Goal: Task Accomplishment & Management: Manage account settings

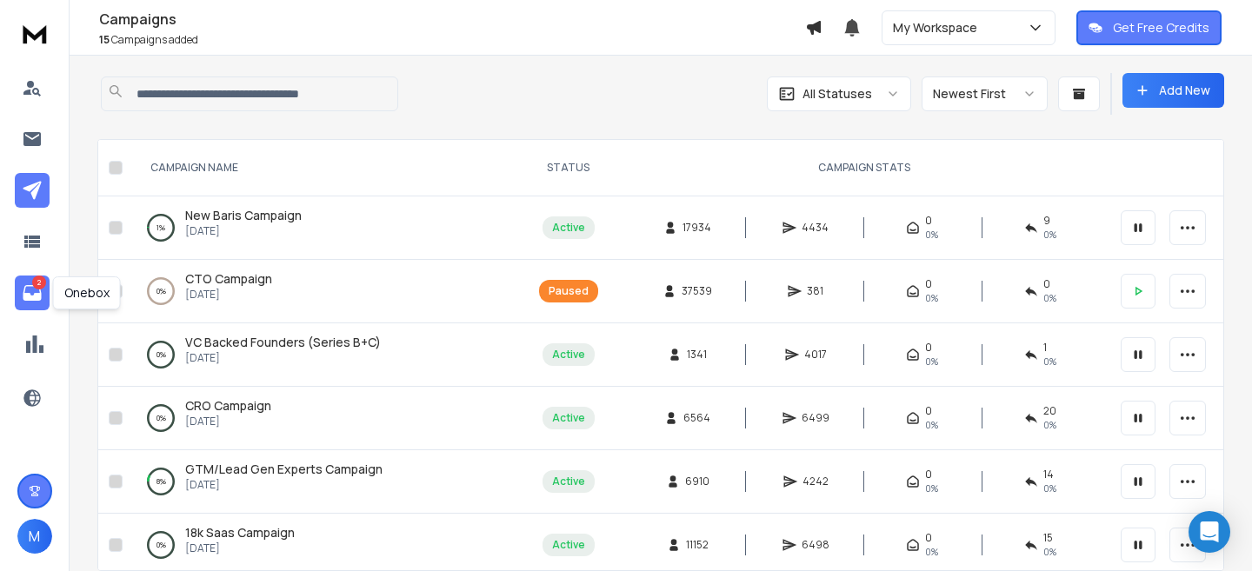
click at [35, 282] on p "2" at bounding box center [39, 283] width 14 height 14
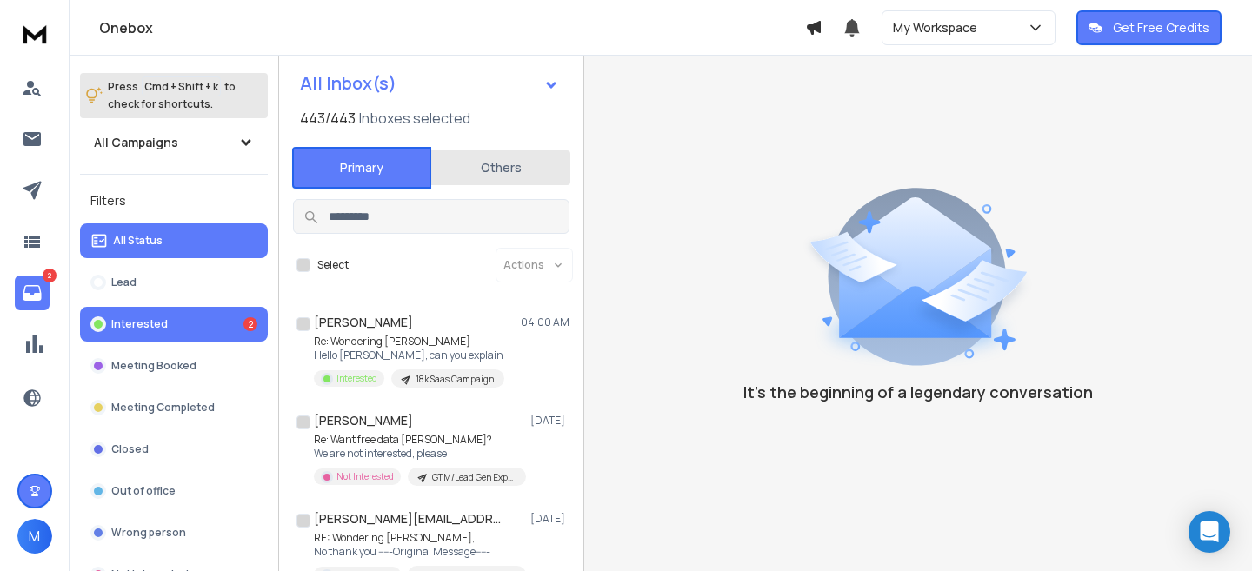
click at [167, 322] on button "Interested 2" at bounding box center [174, 324] width 188 height 35
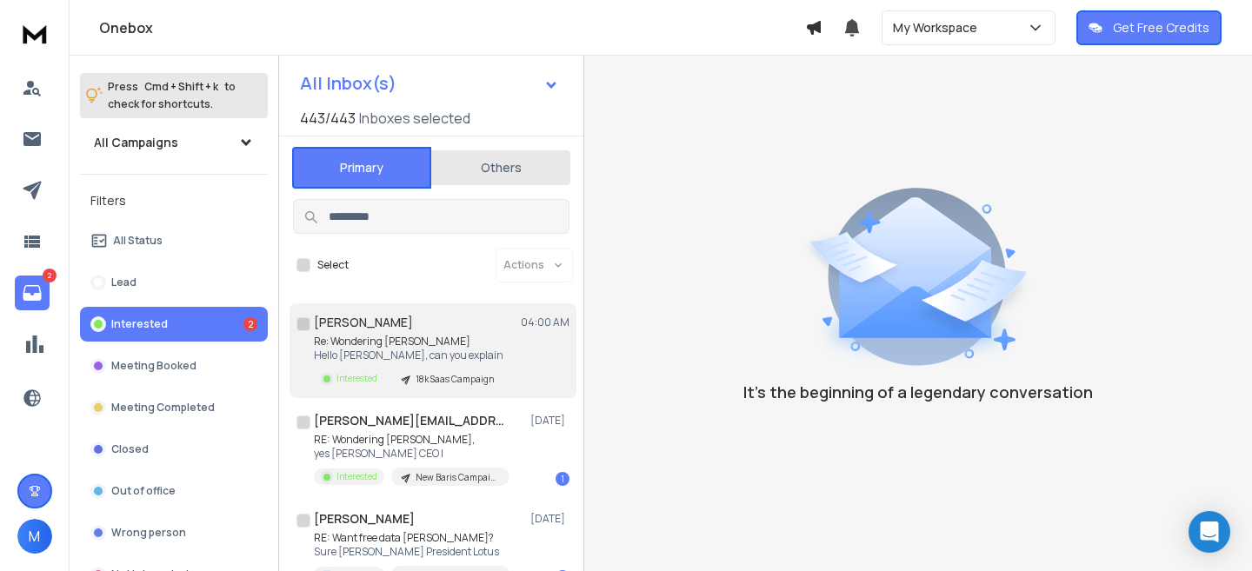
click at [415, 330] on div "Joshua Priore 04:00 AM" at bounding box center [442, 322] width 256 height 17
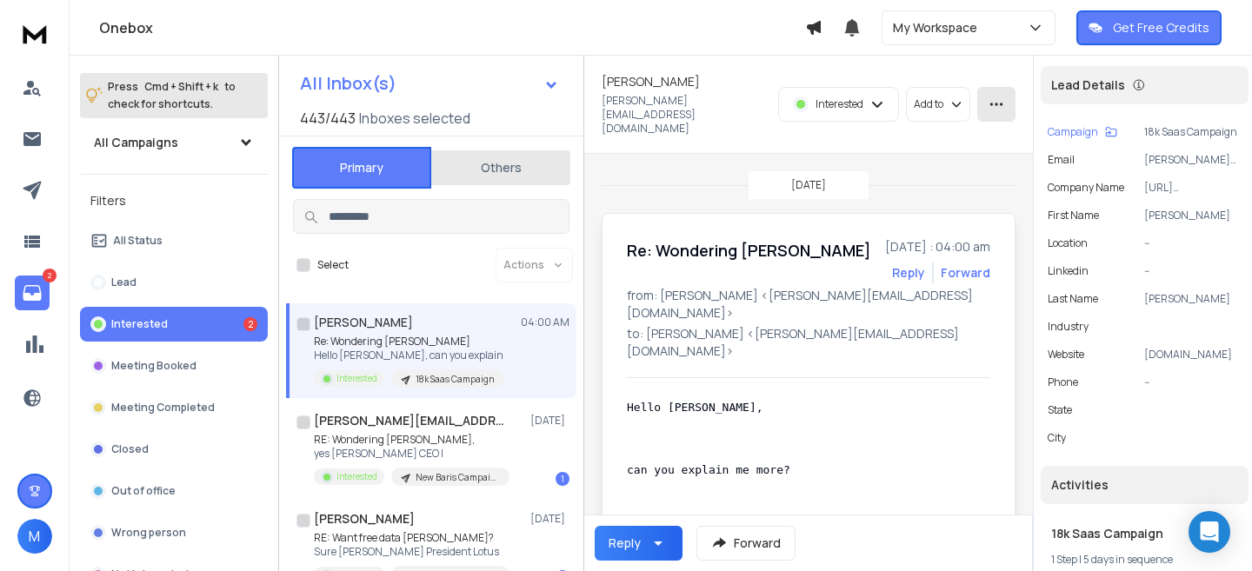
click at [1015, 89] on button "button" at bounding box center [996, 104] width 38 height 35
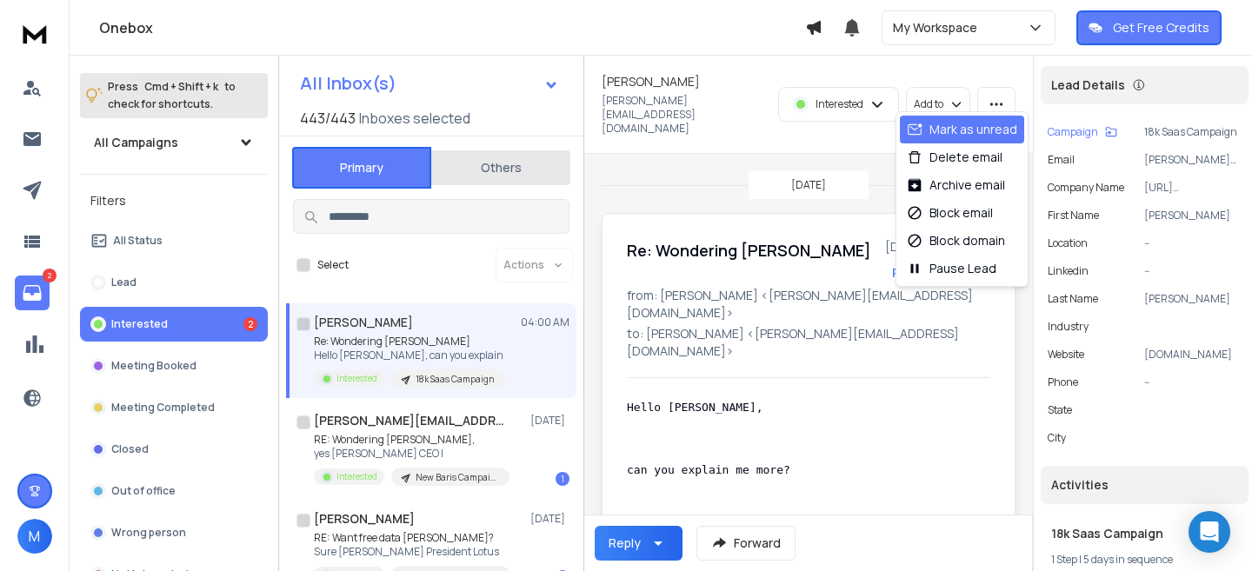
click at [975, 129] on div "Mark as unread" at bounding box center [962, 129] width 110 height 17
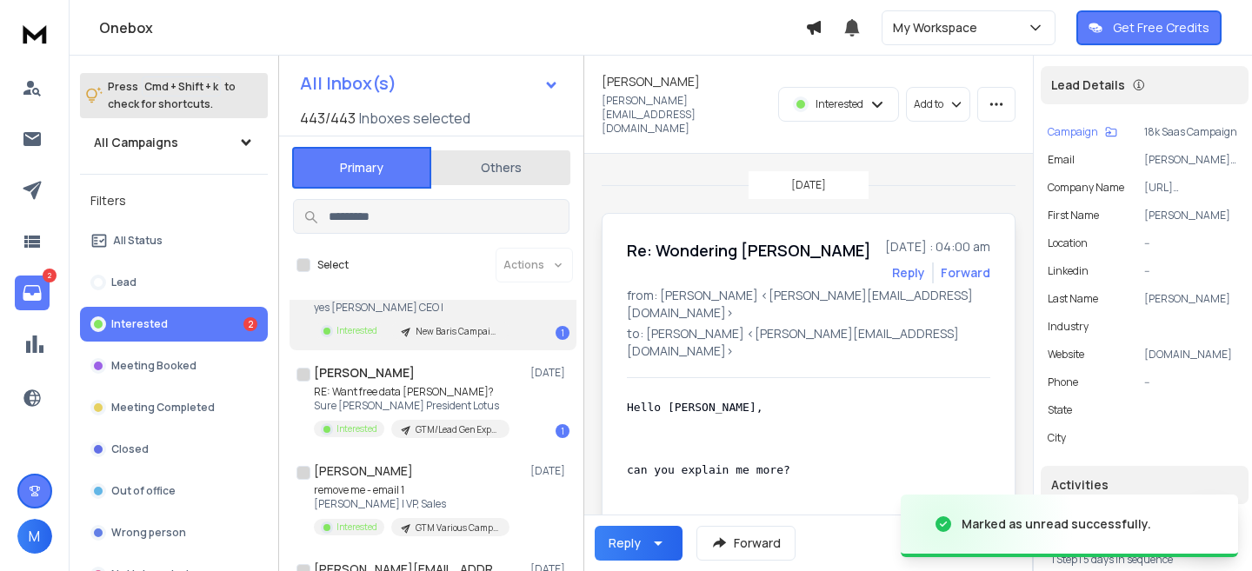
scroll to position [153, 0]
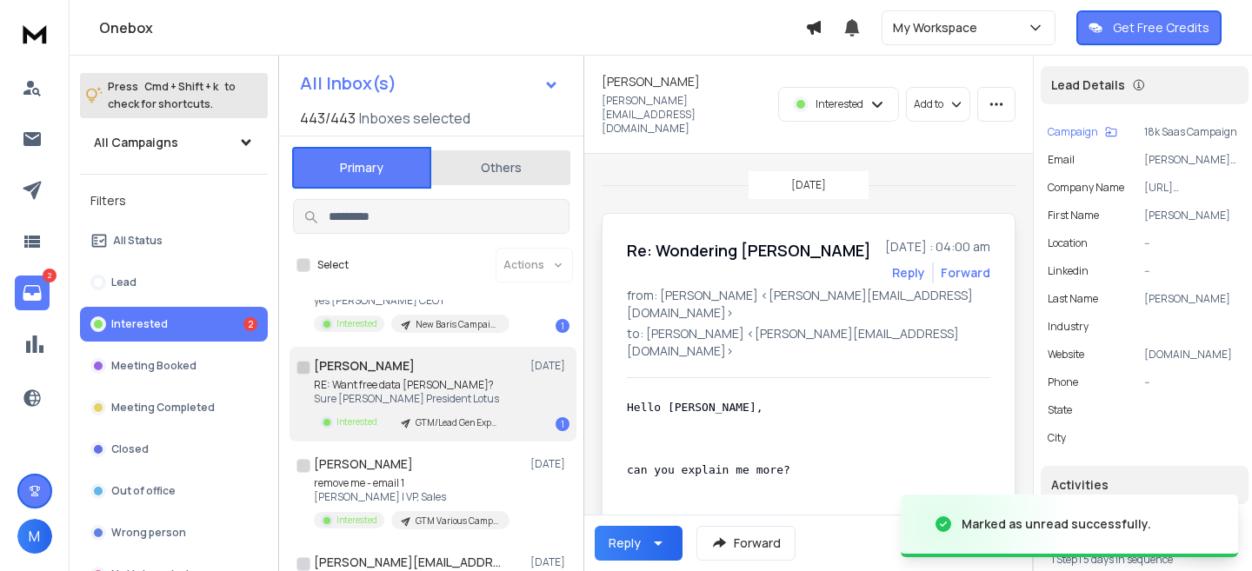
click at [469, 383] on p "RE: Want free data Michael?" at bounding box center [412, 385] width 196 height 14
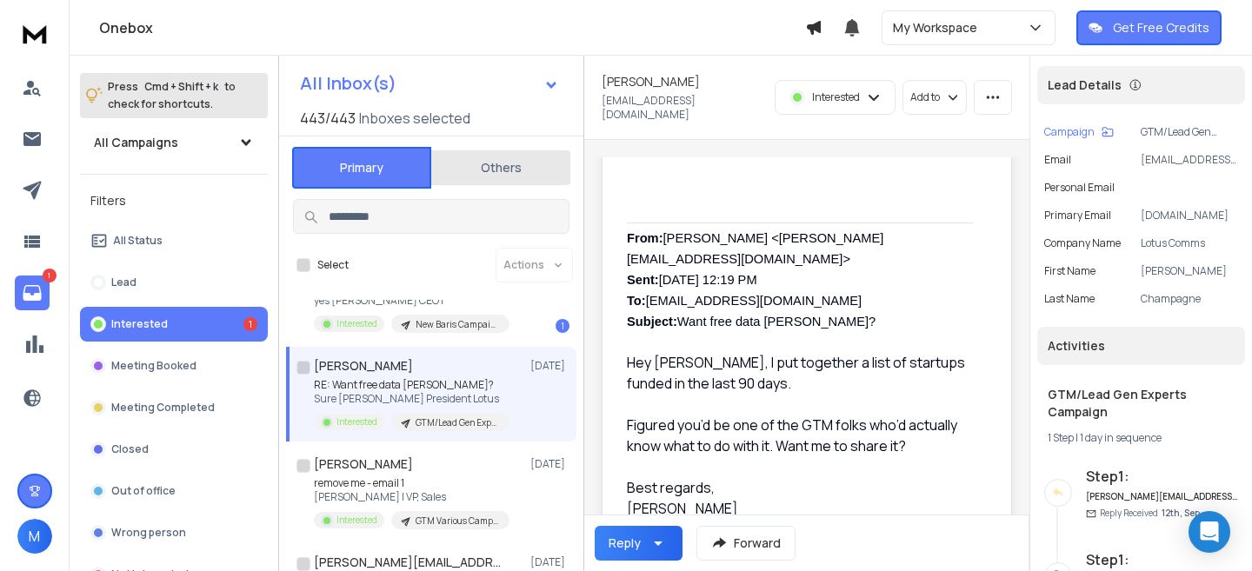
scroll to position [438, 0]
click at [995, 93] on icon "button" at bounding box center [993, 98] width 16 height 16
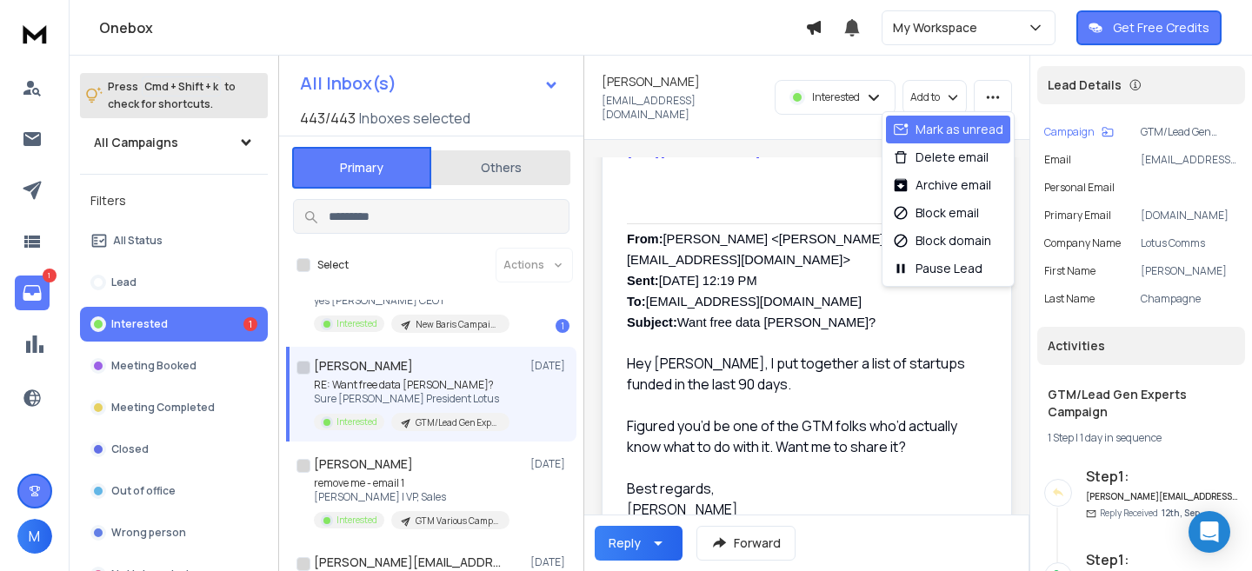
click at [960, 120] on div "Mark as unread" at bounding box center [948, 130] width 124 height 28
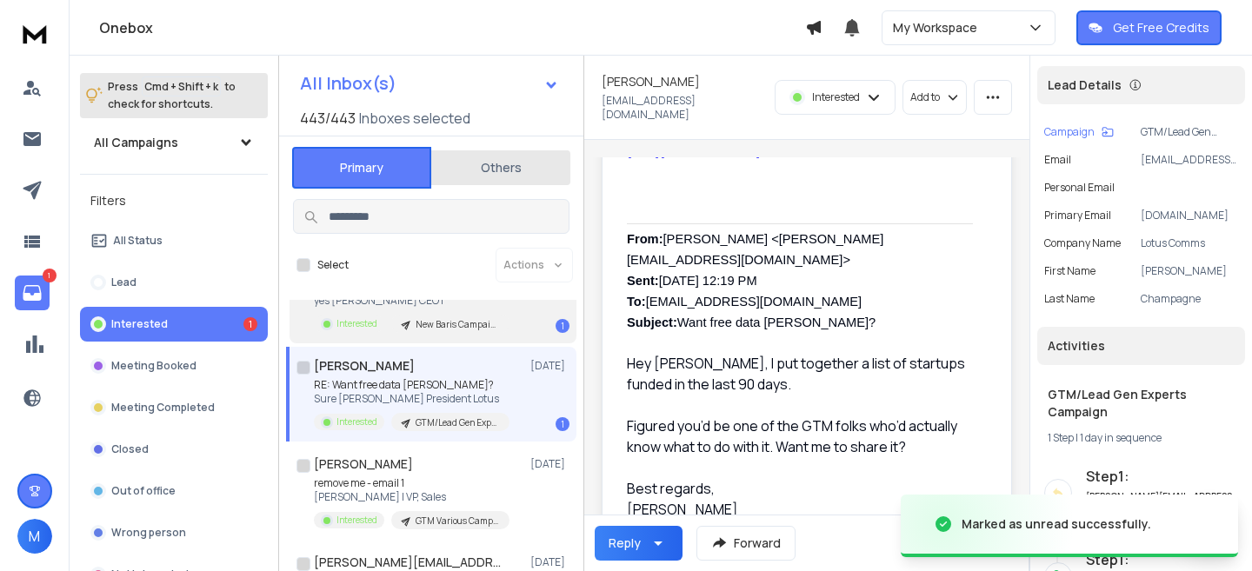
scroll to position [86, 0]
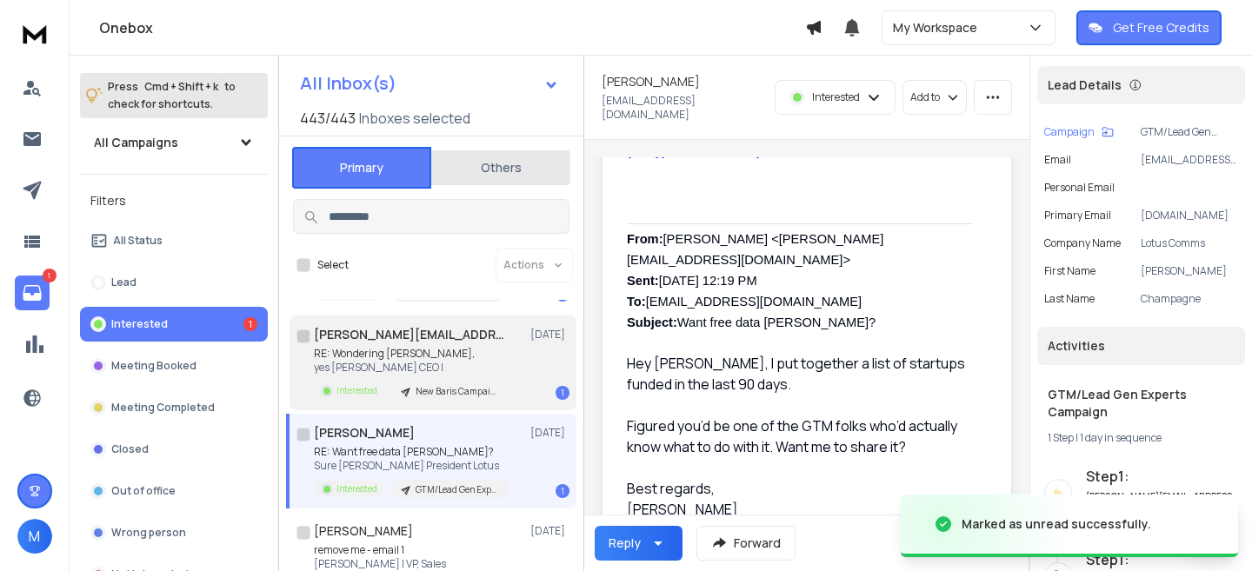
click at [406, 356] on p "RE: Wondering Steve," at bounding box center [412, 354] width 196 height 14
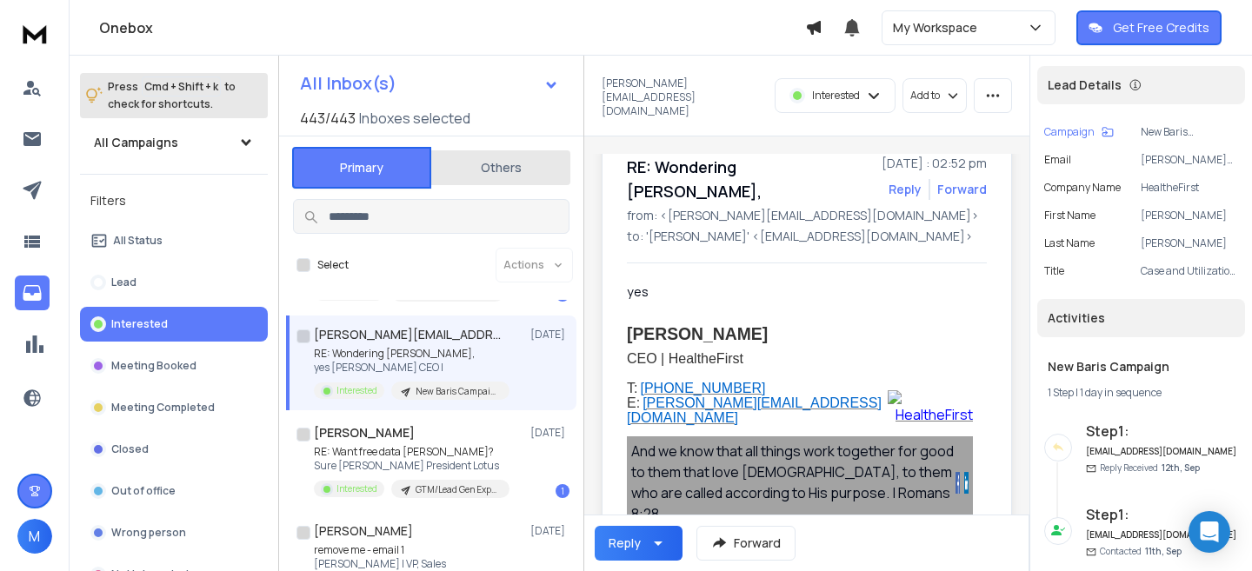
scroll to position [0, 0]
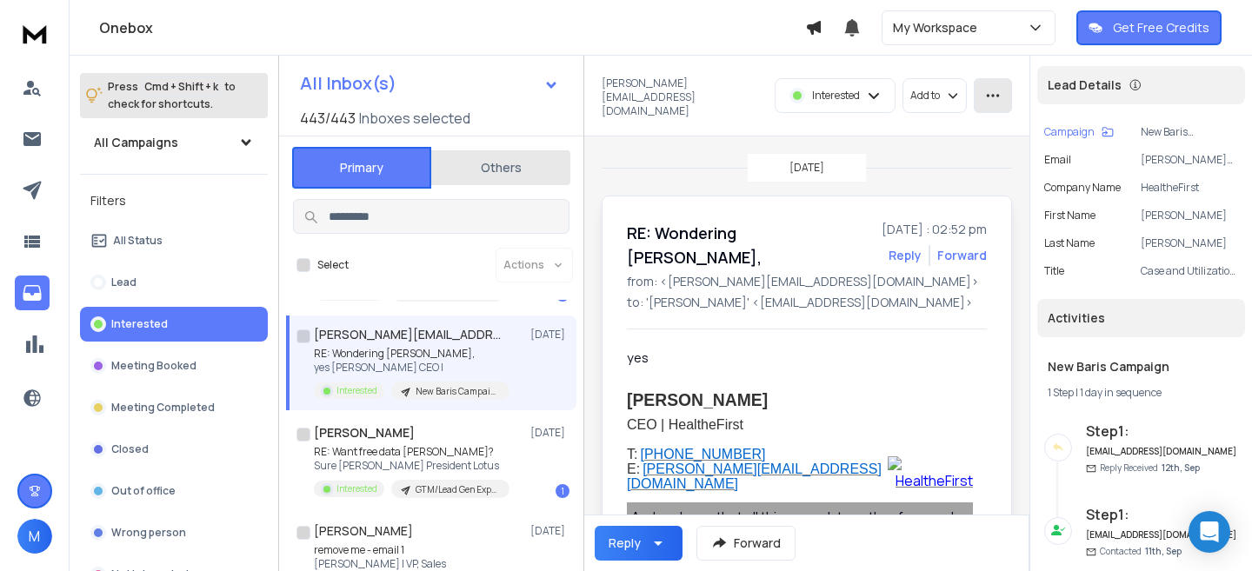
click at [983, 86] on button "button" at bounding box center [992, 95] width 38 height 35
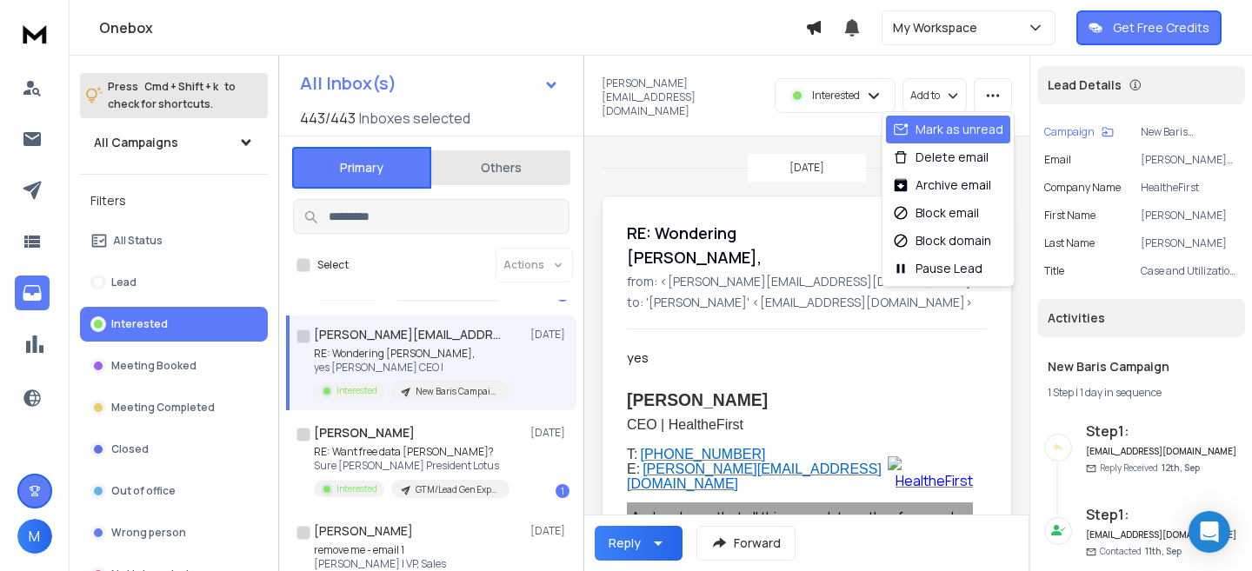
click at [950, 124] on div "Mark as unread" at bounding box center [948, 129] width 110 height 17
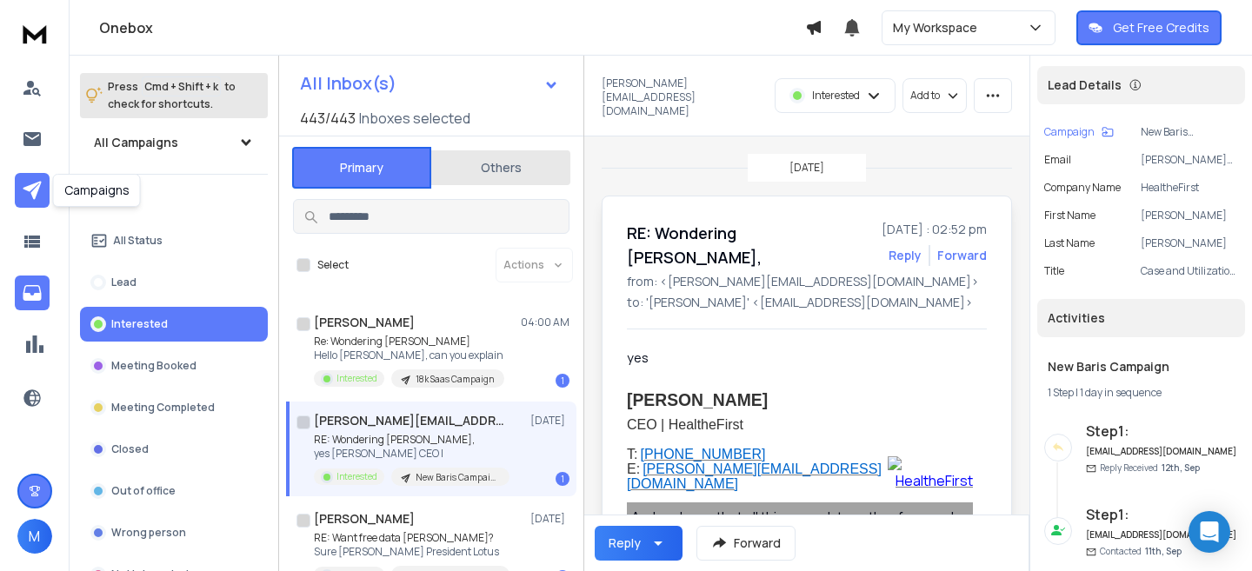
click at [34, 196] on icon at bounding box center [32, 190] width 18 height 18
